Goal: Task Accomplishment & Management: Manage account settings

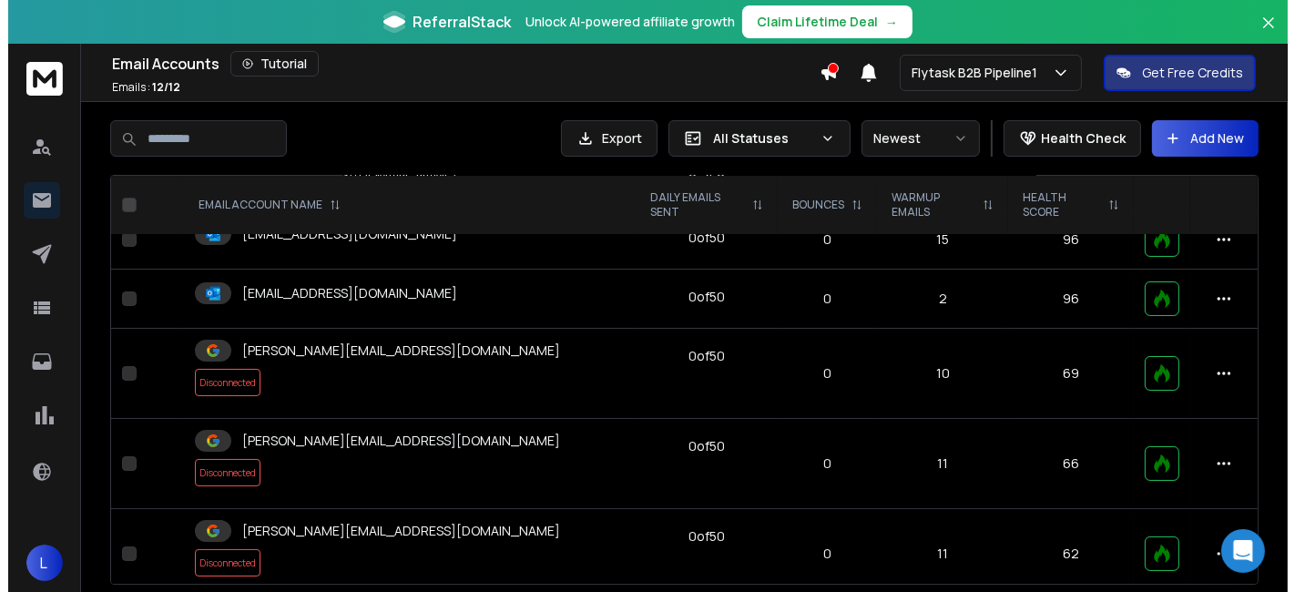
scroll to position [200, 0]
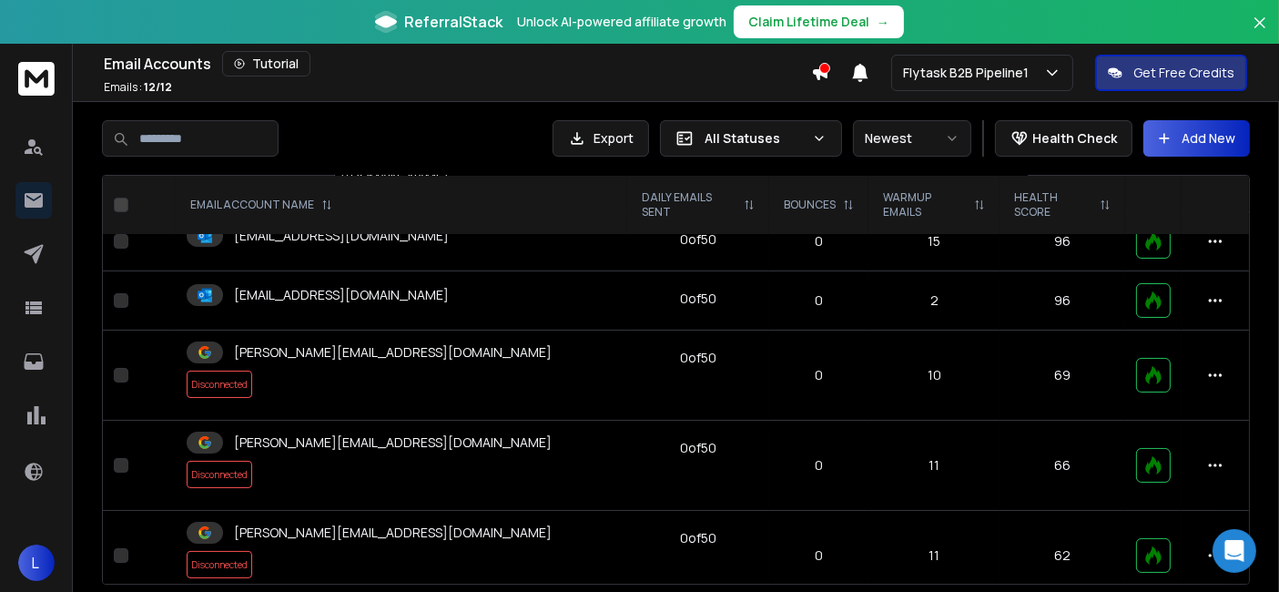
click at [252, 371] on span "Disconnected" at bounding box center [220, 384] width 66 height 27
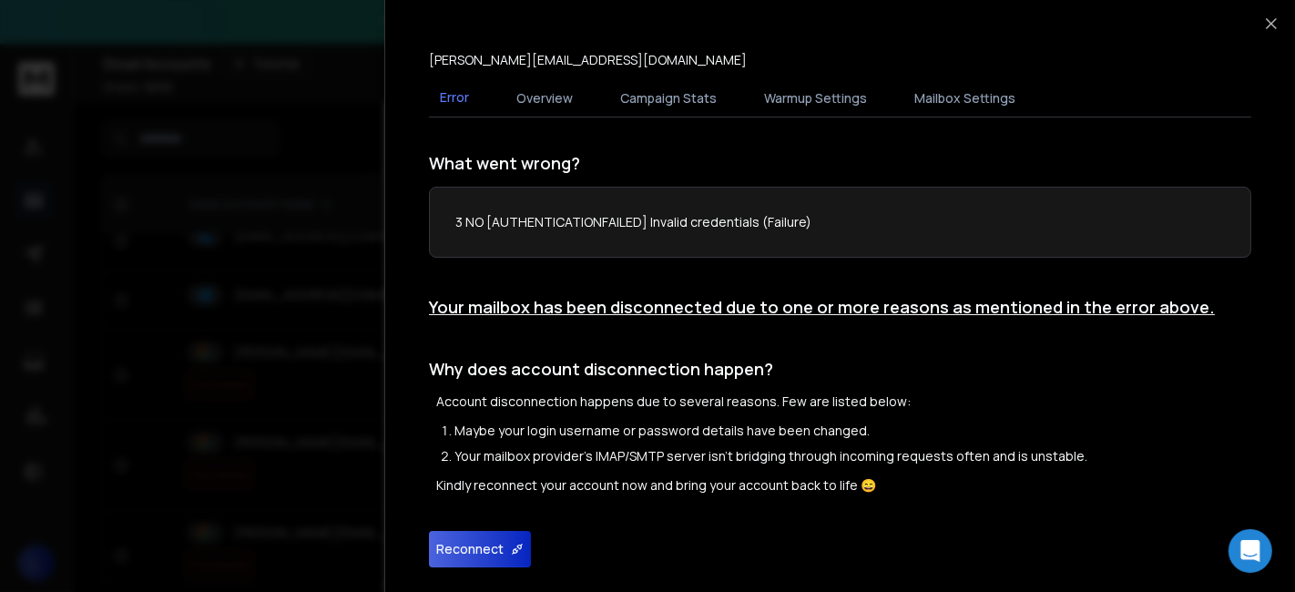
click at [467, 550] on button "Reconnect" at bounding box center [480, 549] width 102 height 36
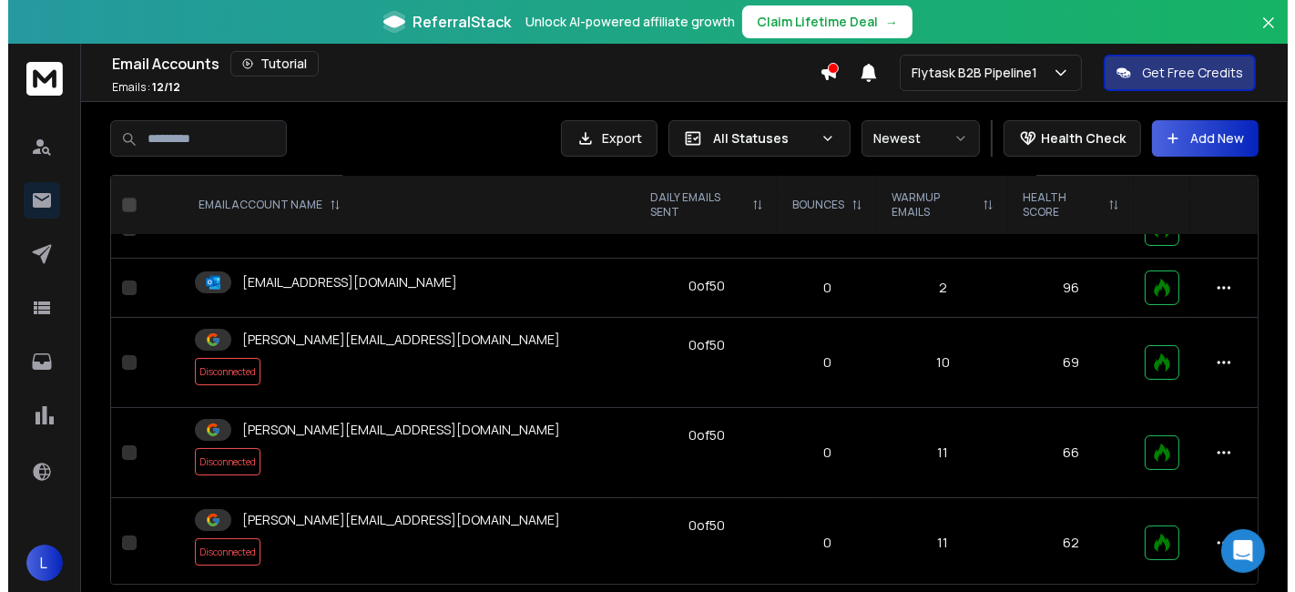
scroll to position [380, 0]
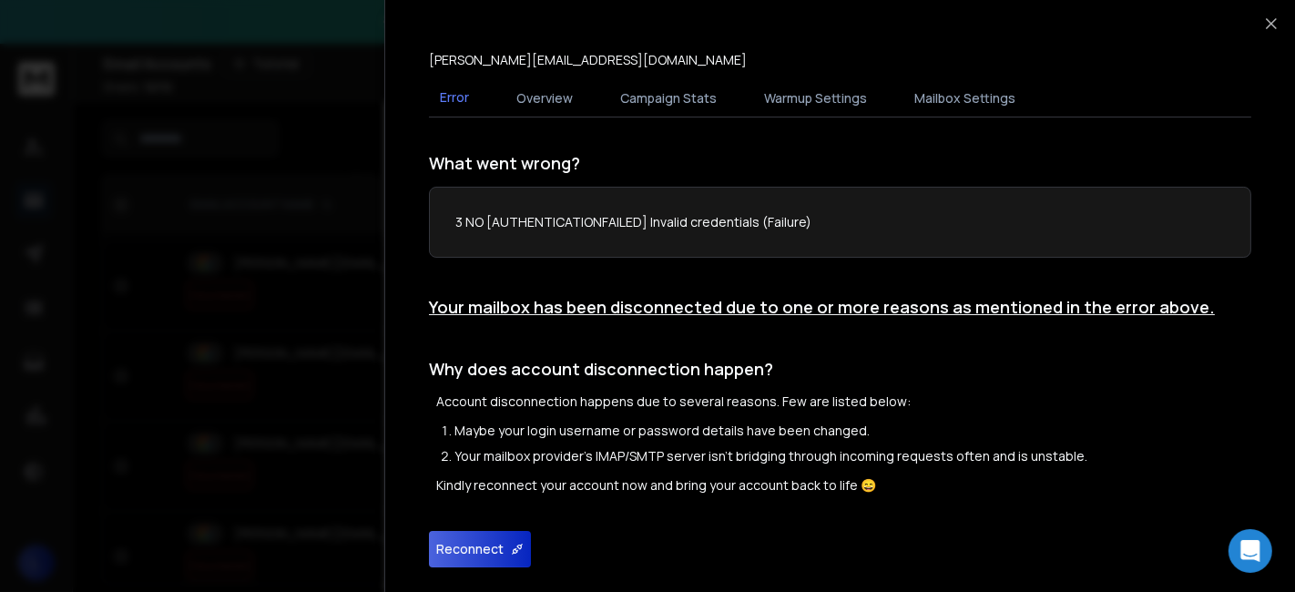
click at [485, 546] on button "Reconnect" at bounding box center [480, 549] width 102 height 36
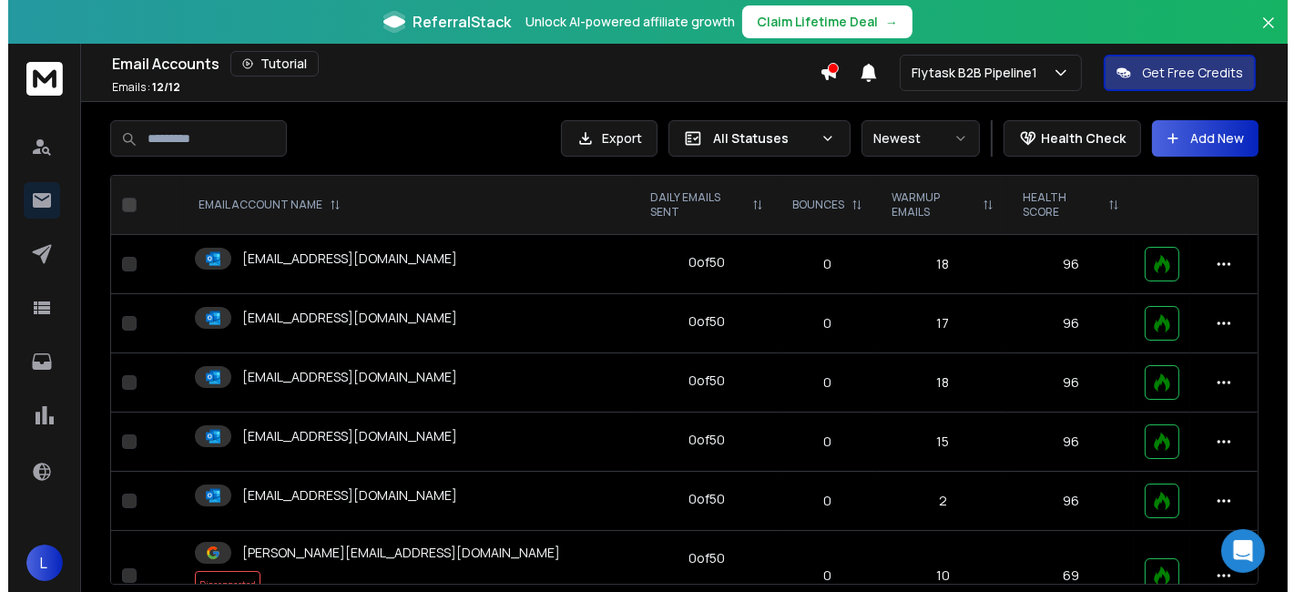
scroll to position [380, 0]
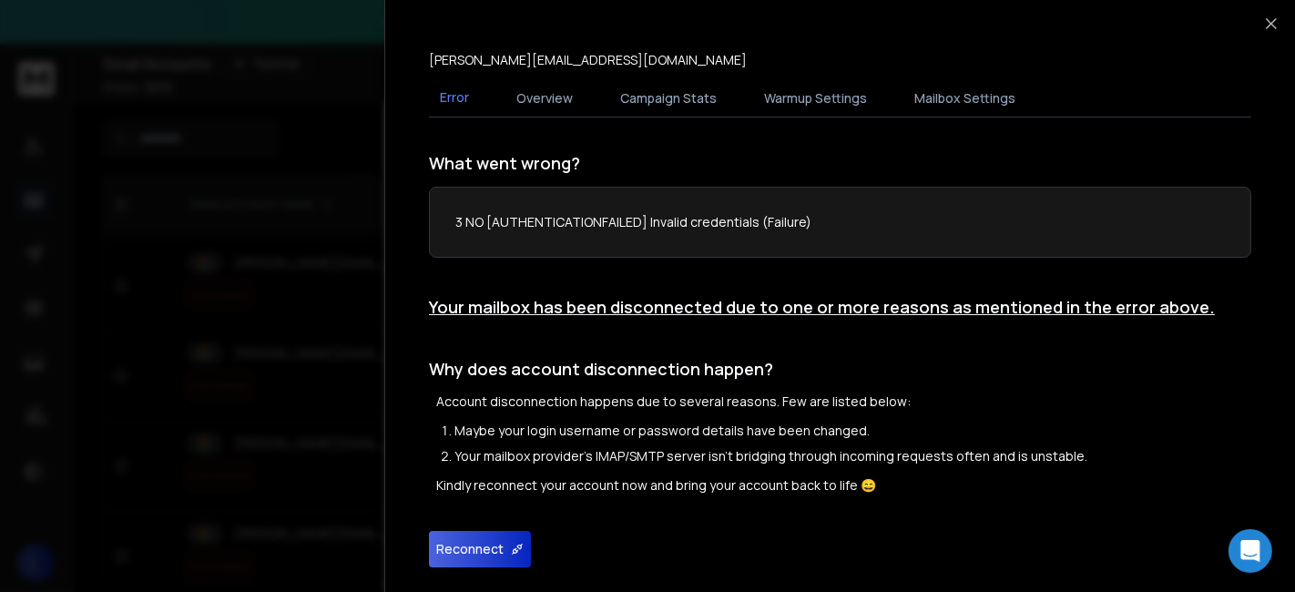
click at [484, 542] on button "Reconnect" at bounding box center [480, 549] width 102 height 36
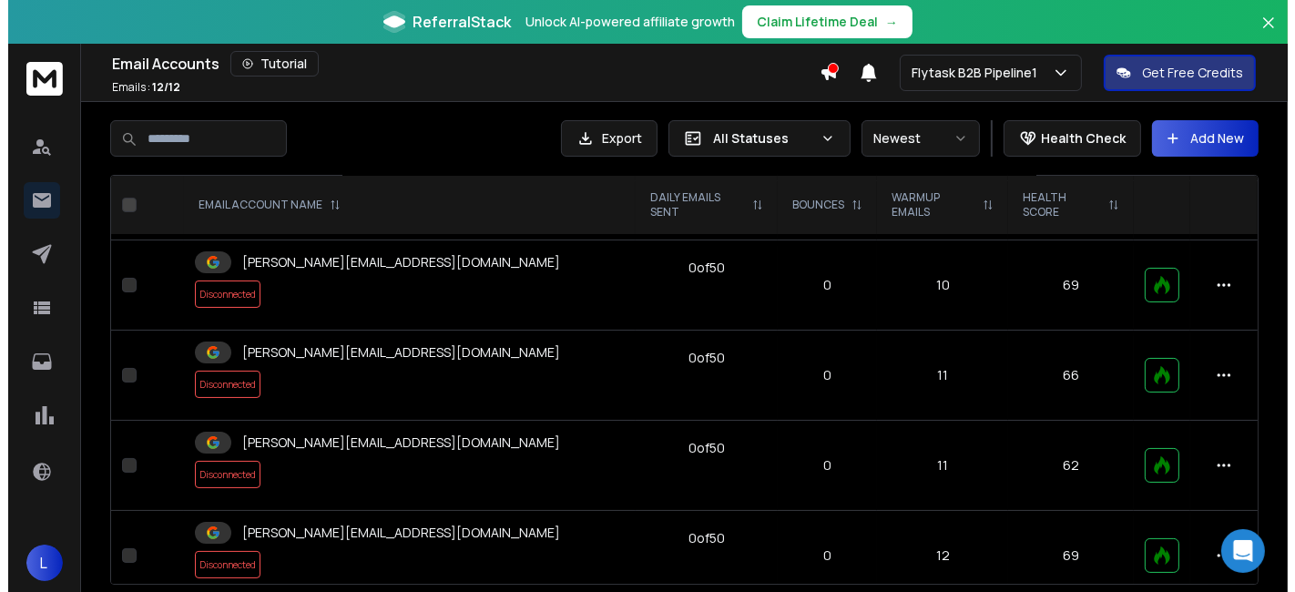
scroll to position [291, 0]
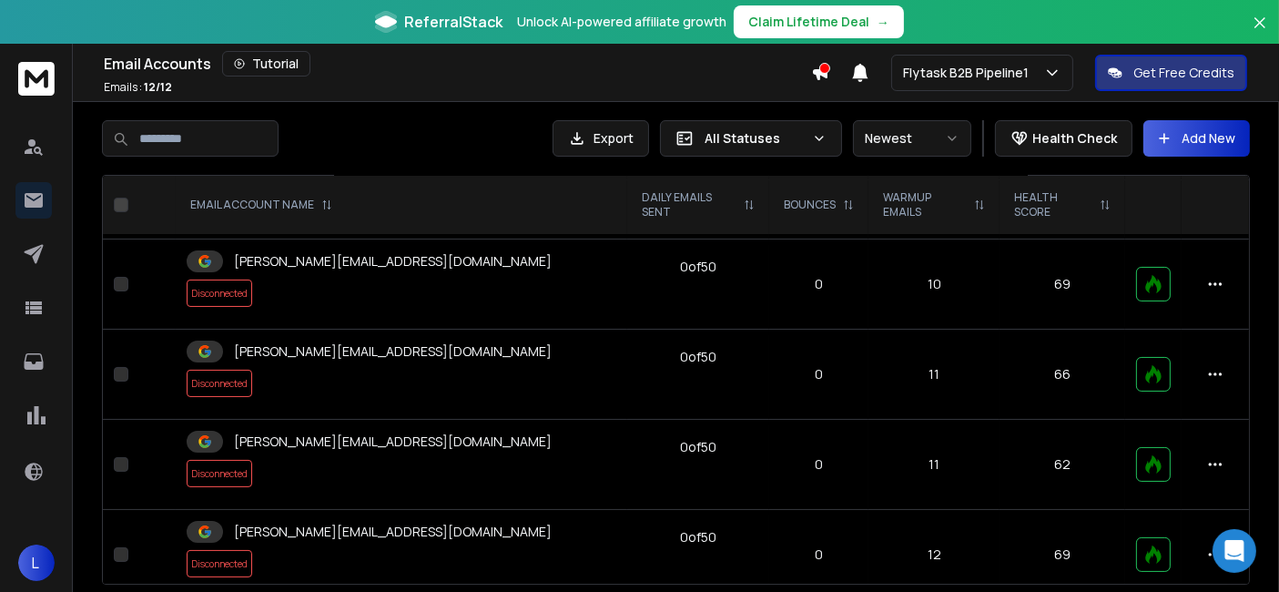
click at [252, 280] on span "Disconnected" at bounding box center [220, 293] width 66 height 27
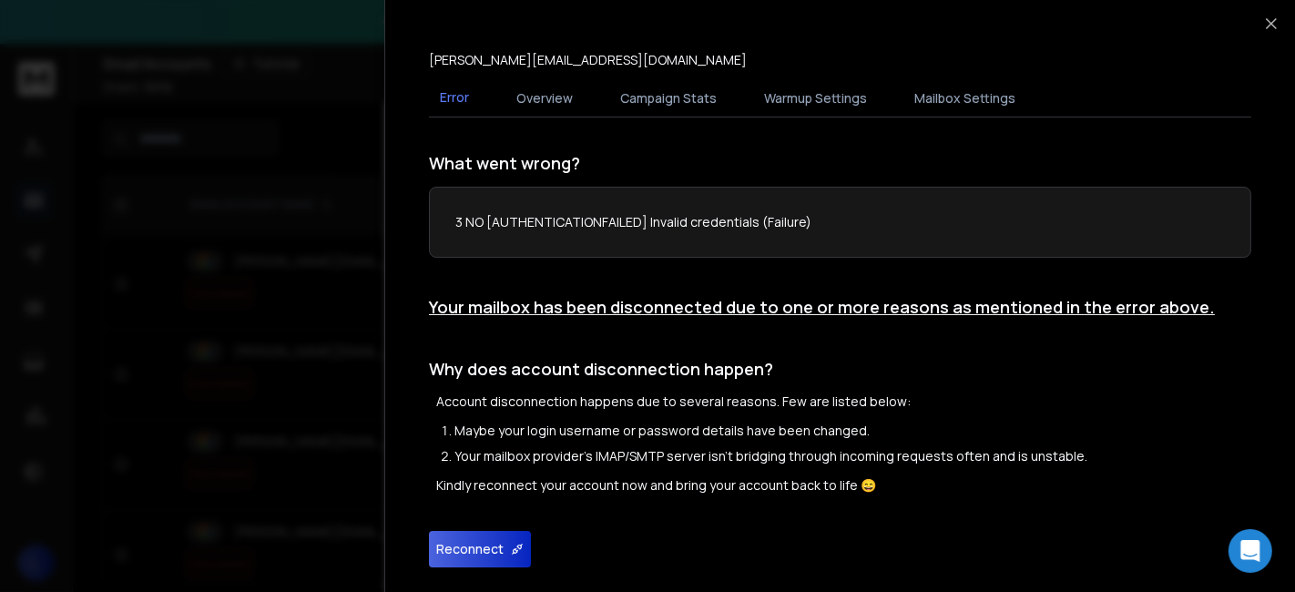
scroll to position [25, 0]
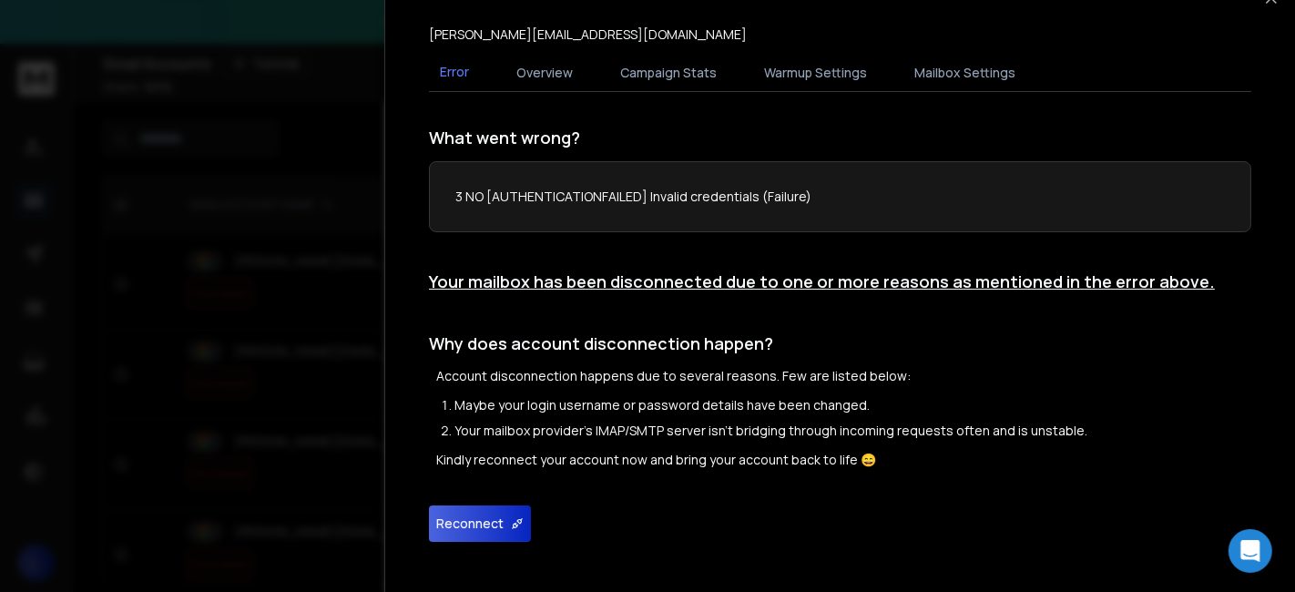
click at [497, 516] on button "Reconnect" at bounding box center [480, 523] width 102 height 36
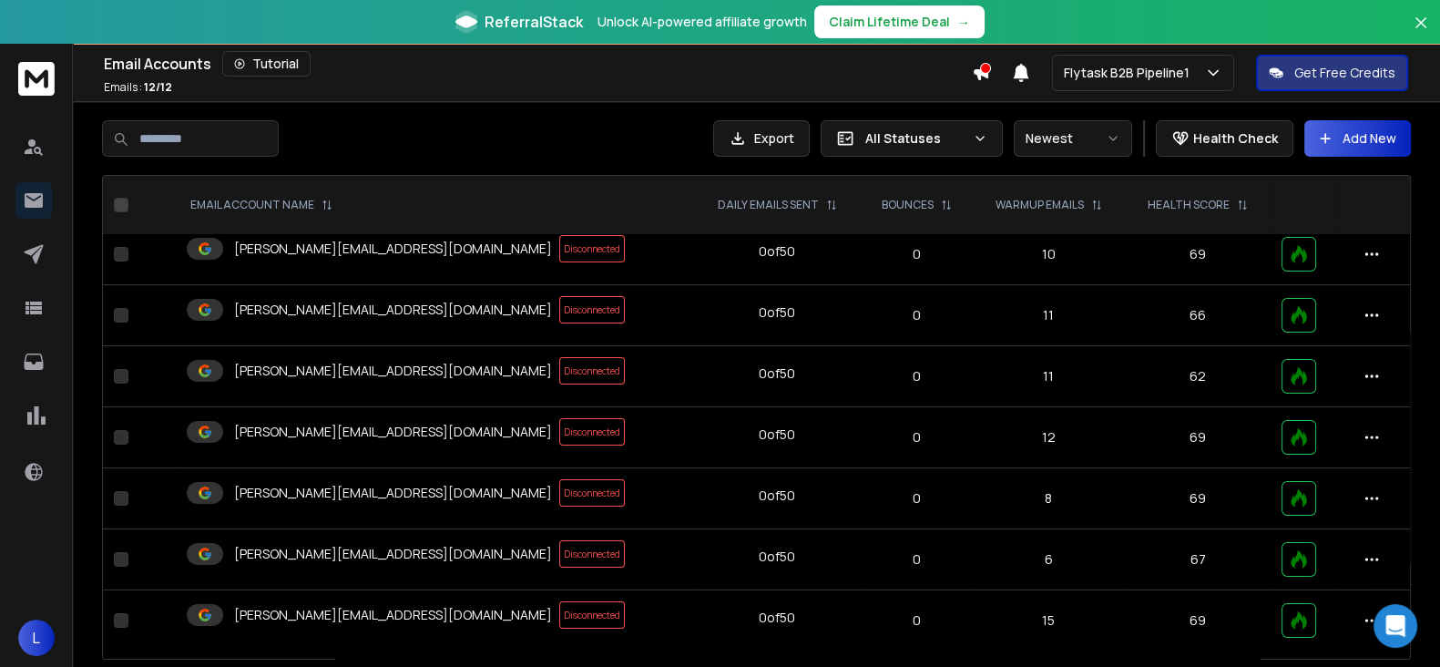
scroll to position [309, 0]
